Goal: Communication & Community: Answer question/provide support

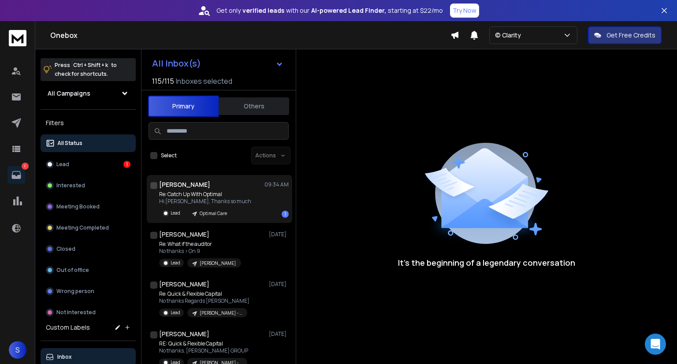
click at [212, 201] on p "Hi [PERSON_NAME], Thanks so much" at bounding box center [205, 201] width 92 height 7
